Goal: Information Seeking & Learning: Learn about a topic

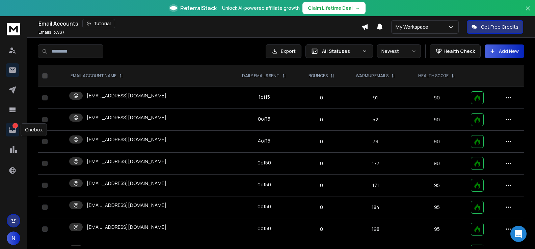
click at [13, 134] on link "1" at bounding box center [12, 129] width 13 height 13
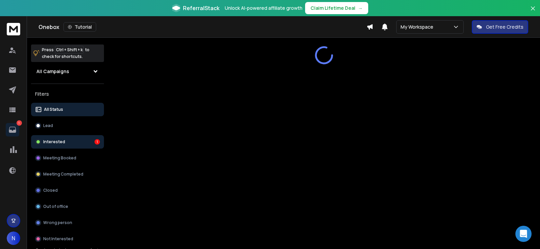
click at [58, 142] on div "All Status Lead Interested 1 Meeting Booked Meeting Completed Closed Out of off…" at bounding box center [67, 174] width 73 height 143
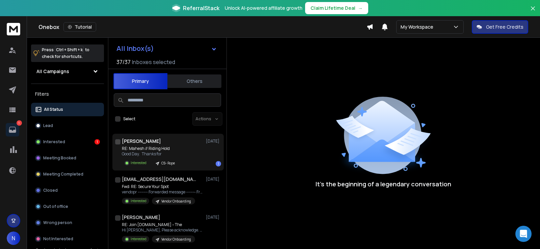
click at [150, 150] on p "RE: Mahesh // Riding Hold" at bounding box center [150, 148] width 57 height 5
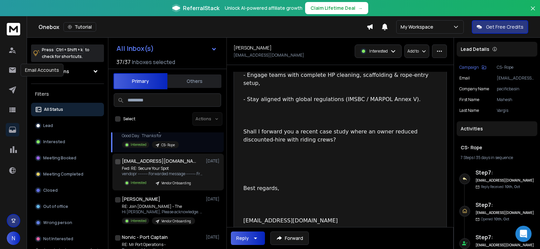
scroll to position [34, 0]
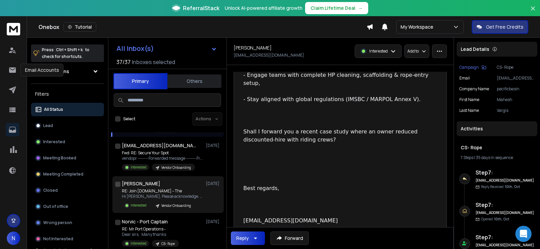
click at [173, 190] on p "RE: Join [DOMAIN_NAME] – The" at bounding box center [162, 191] width 81 height 5
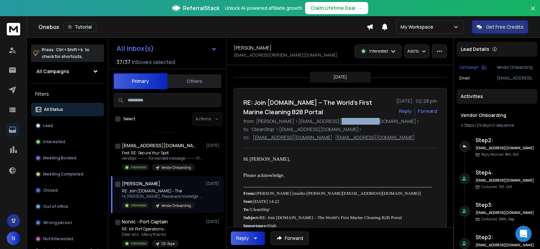
drag, startPoint x: 358, startPoint y: 121, endPoint x: 329, endPoint y: 121, distance: 28.3
click at [329, 121] on p "from: Darshan Mistry <darshan.mistry@biddetail.com>" at bounding box center [340, 121] width 194 height 7
copy p "biddetail.com"
click at [377, 123] on p "from: Darshan Mistry <darshan.mistry@biddetail.com>" at bounding box center [340, 121] width 194 height 7
drag, startPoint x: 292, startPoint y: 120, endPoint x: 324, endPoint y: 123, distance: 32.2
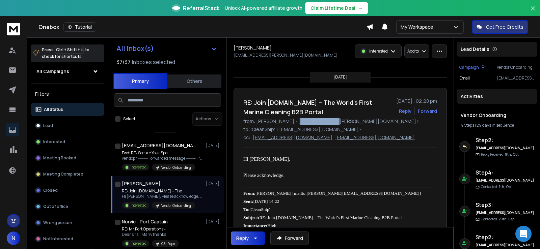
click at [324, 123] on p "from: Darshan Mistry <darshan.mistry@biddetail.com>" at bounding box center [340, 121] width 194 height 7
copy p "darshan.mistry"
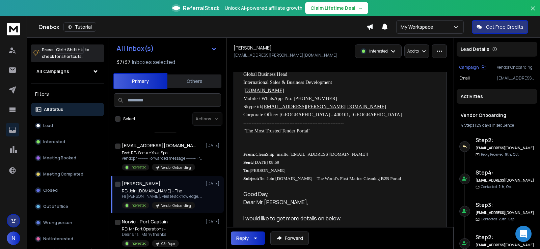
scroll to position [405, 0]
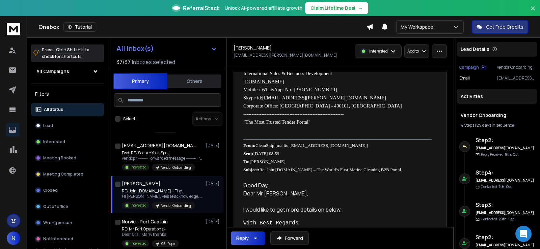
click at [265, 160] on span "CleanShip [mailto:ops@cleanship.co] Sent: 24 September 2025 08:59 To: Darshan M…" at bounding box center [322, 157] width 158 height 29
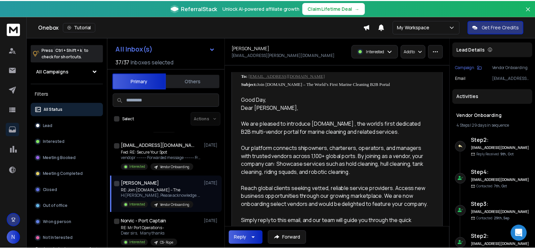
scroll to position [1006, 0]
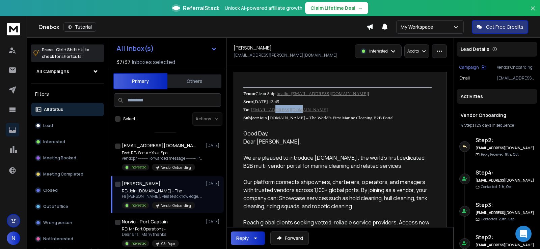
drag, startPoint x: 295, startPoint y: 143, endPoint x: 272, endPoint y: 142, distance: 23.3
click at [272, 121] on p "From: Clean Ship [ mailto:mail2@marinesupercargo.space ] Sent: 17 September 202…" at bounding box center [337, 105] width 188 height 32
click at [11, 51] on icon at bounding box center [12, 50] width 8 height 8
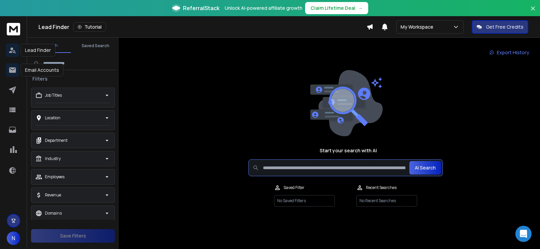
click at [14, 72] on icon at bounding box center [12, 69] width 7 height 5
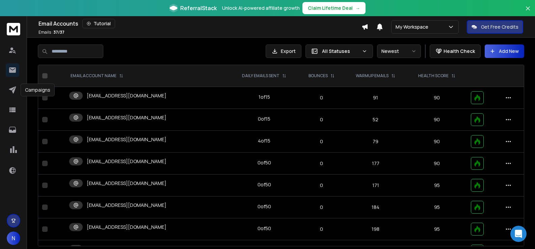
click at [20, 96] on div at bounding box center [14, 91] width 16 height 16
click at [15, 91] on icon at bounding box center [12, 90] width 8 height 8
click at [15, 92] on icon at bounding box center [12, 90] width 8 height 8
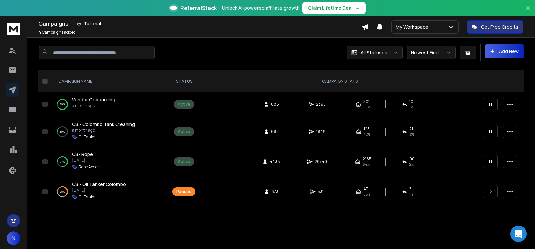
click at [97, 160] on p "2 months ago" at bounding box center [86, 160] width 29 height 5
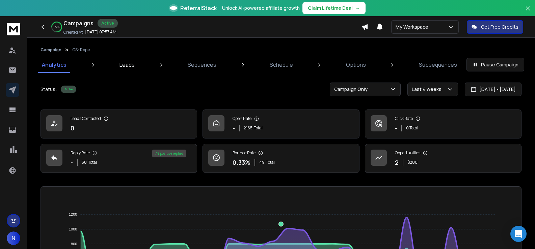
click at [136, 70] on link "Leads" at bounding box center [126, 65] width 23 height 16
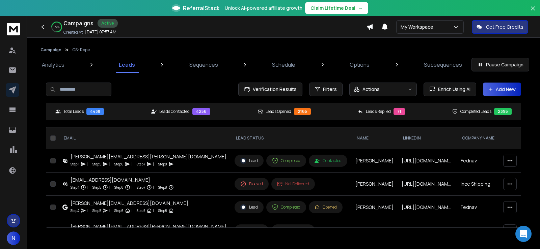
click at [93, 91] on input at bounding box center [78, 89] width 65 height 13
paste input "*"
type input "*"
type input "*******"
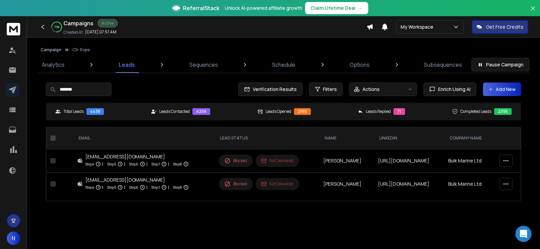
click at [410, 162] on td "http://www.linkedin.com/in/darshan-rawat-6941331a" at bounding box center [409, 161] width 70 height 23
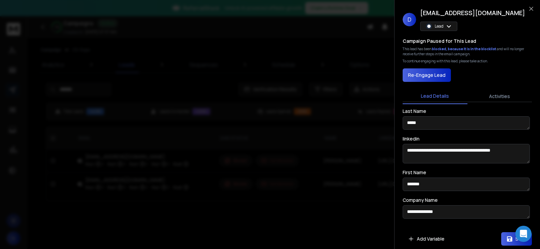
click at [352, 63] on div at bounding box center [270, 124] width 540 height 249
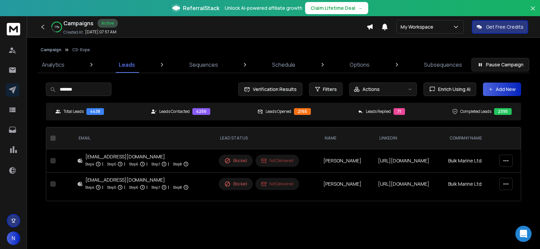
drag, startPoint x: 101, startPoint y: 90, endPoint x: 20, endPoint y: 90, distance: 81.0
click at [20, 90] on div "N 77 % Campaigns Active Created At: Aug 18, 2025, 07:57 AM My Workspace Get Fre…" at bounding box center [270, 110] width 540 height 188
paste input "******"
type input "**********"
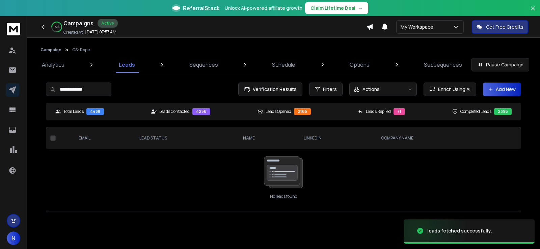
click at [94, 87] on input "**********" at bounding box center [78, 89] width 65 height 13
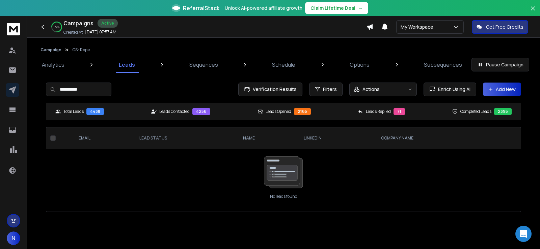
type input "*********"
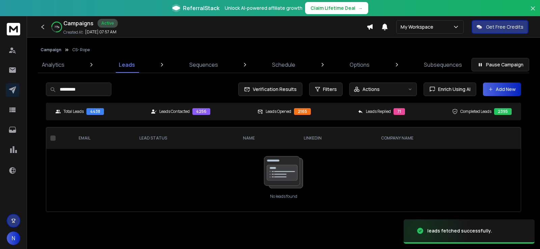
drag, startPoint x: 90, startPoint y: 87, endPoint x: 35, endPoint y: 83, distance: 54.8
click at [37, 84] on div "Campaign CS- Rope Analytics Leads Sequences Schedule Options Subsequences Pause…" at bounding box center [283, 126] width 513 height 177
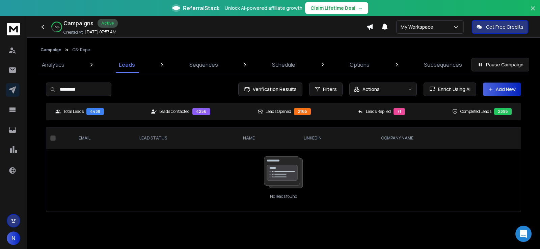
paste input "*****"
type input "**********"
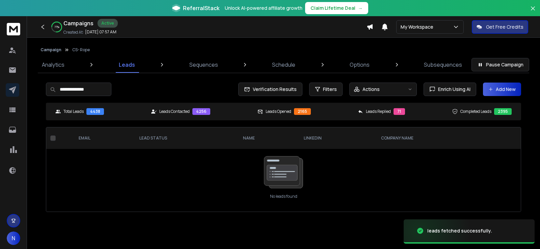
click at [105, 86] on input "**********" at bounding box center [78, 89] width 65 height 13
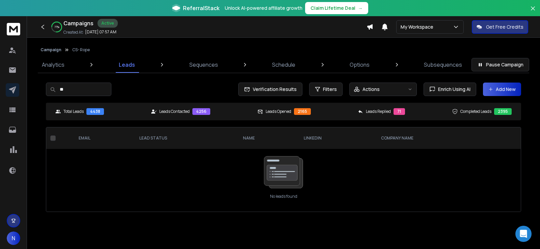
type input "***"
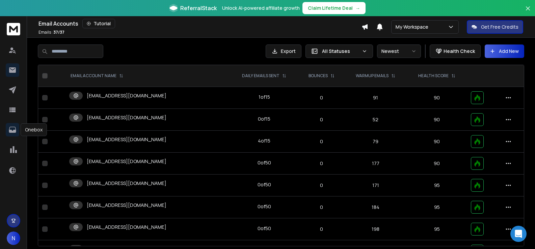
click at [19, 128] on link at bounding box center [12, 129] width 13 height 13
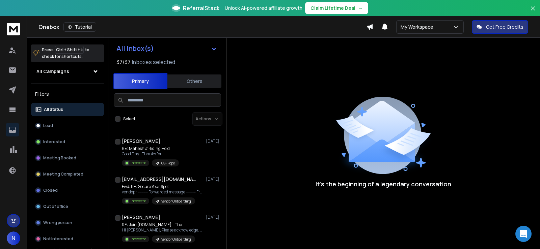
click at [203, 84] on button "Others" at bounding box center [194, 81] width 54 height 15
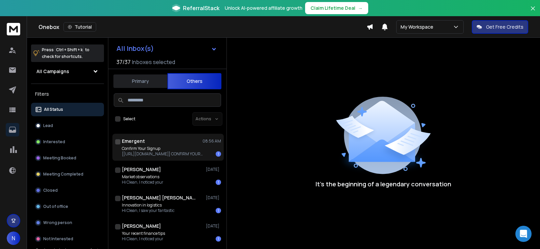
click at [171, 151] on p "Confirm Your Signup" at bounding box center [162, 148] width 81 height 5
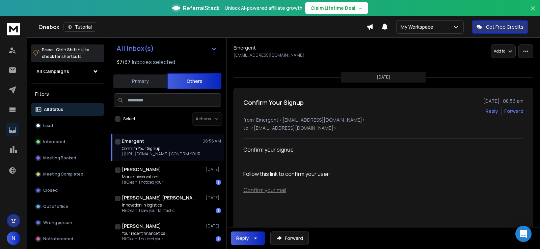
click at [268, 191] on link "Confirm your mail" at bounding box center [264, 190] width 43 height 7
